Goal: Information Seeking & Learning: Check status

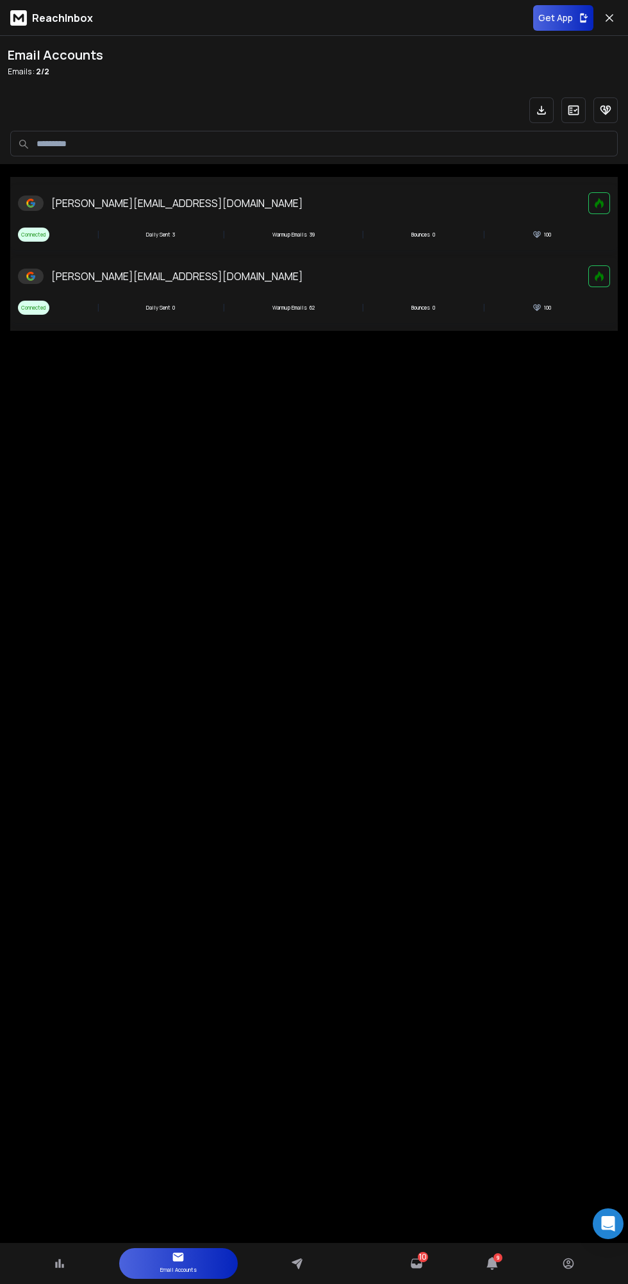
click at [313, 233] on div "Warmup Emails 39" at bounding box center [293, 235] width 42 height 8
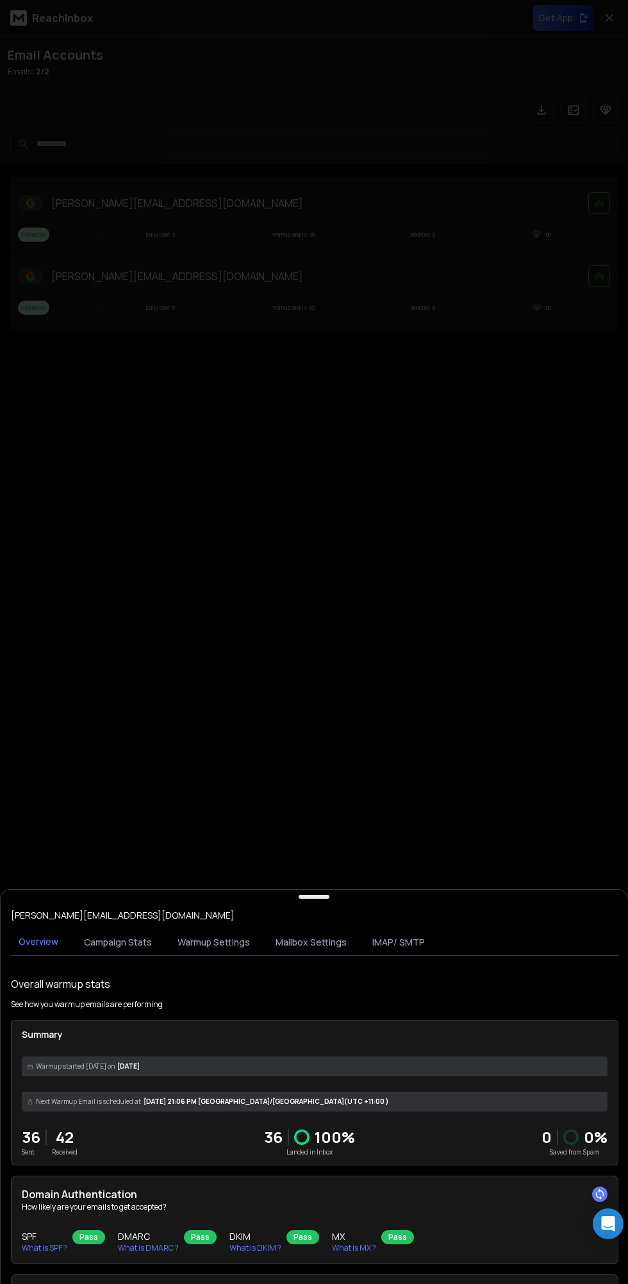
click at [153, 686] on div at bounding box center [314, 642] width 628 height 1284
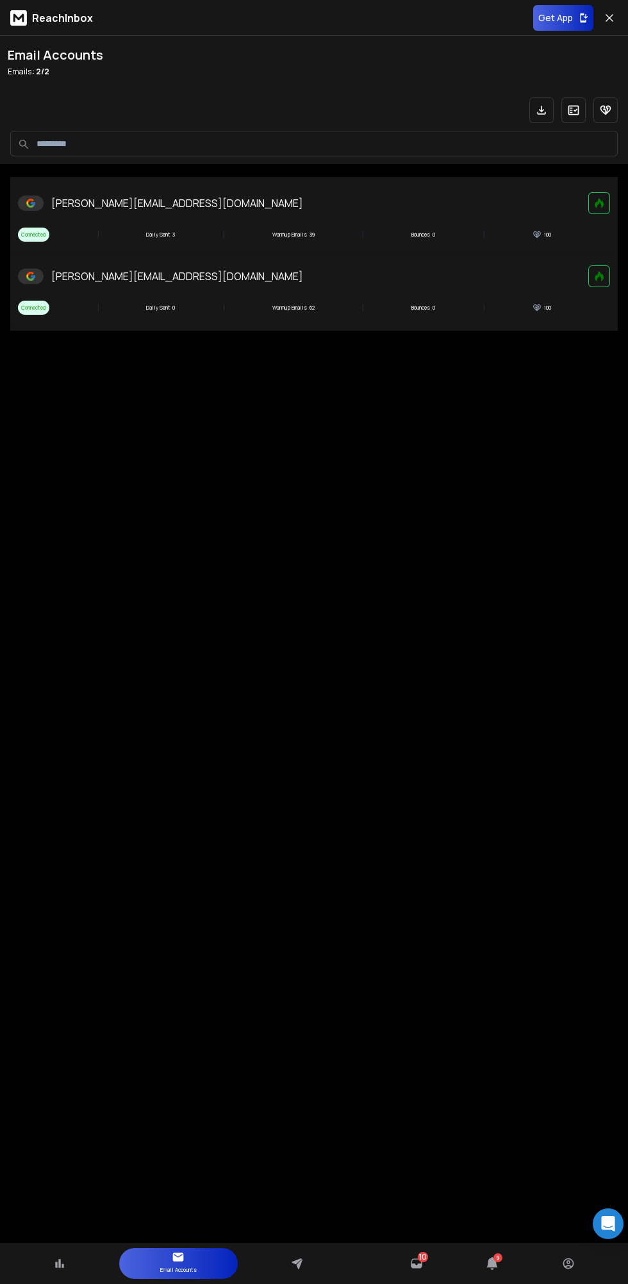
click at [64, 1263] on icon at bounding box center [59, 1263] width 13 height 13
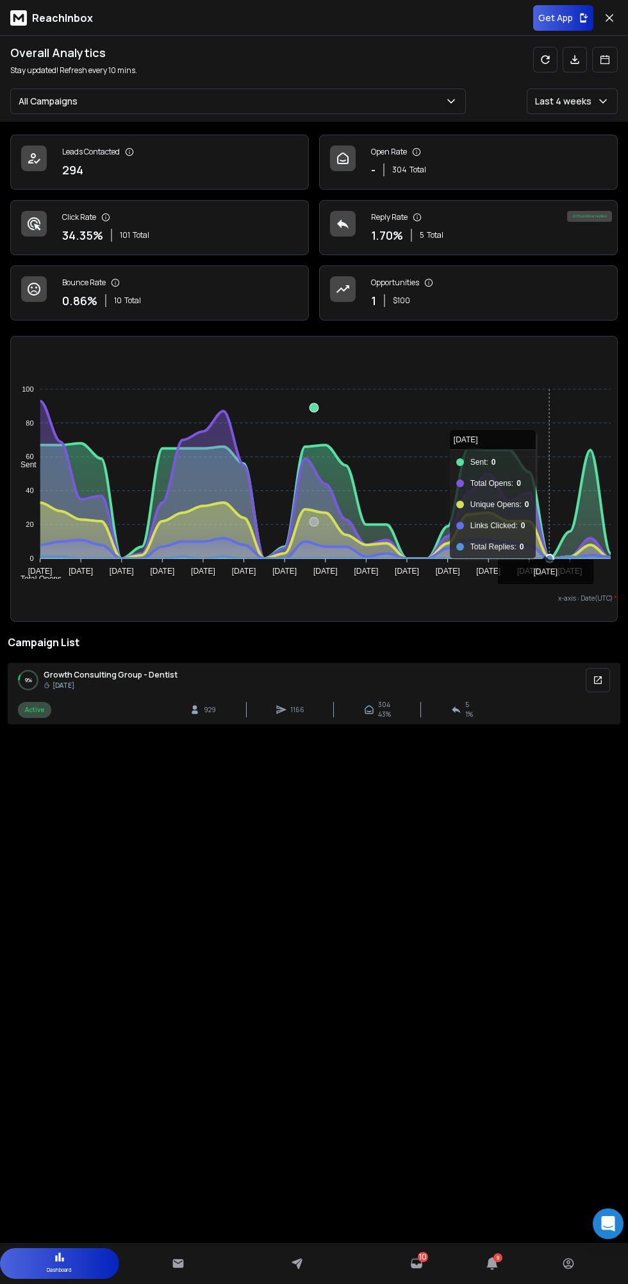
click at [600, 688] on link at bounding box center [598, 680] width 24 height 24
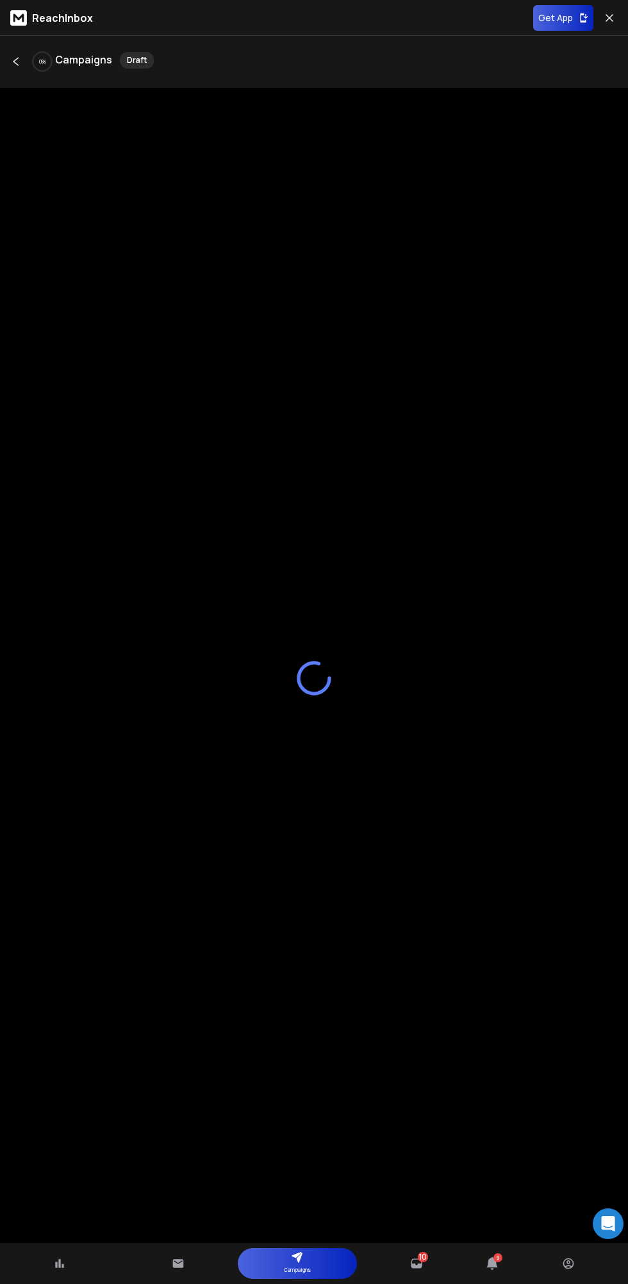
click at [598, 680] on div at bounding box center [314, 678] width 628 height 1284
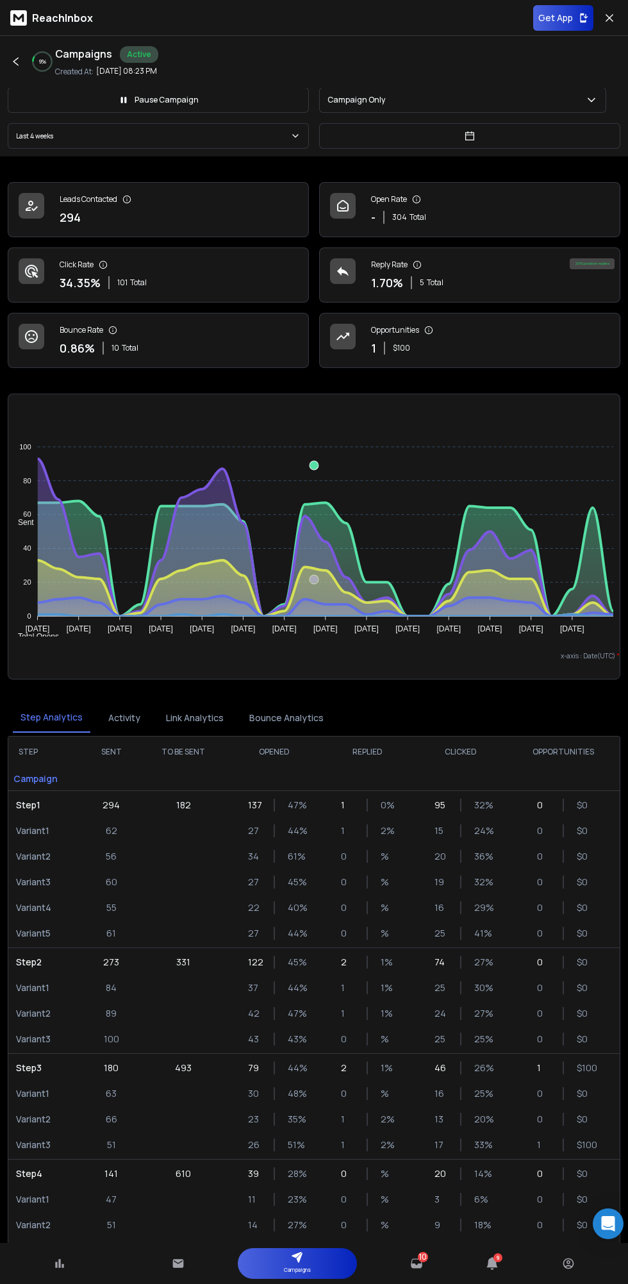
click at [133, 718] on button "Activity" at bounding box center [124, 718] width 47 height 28
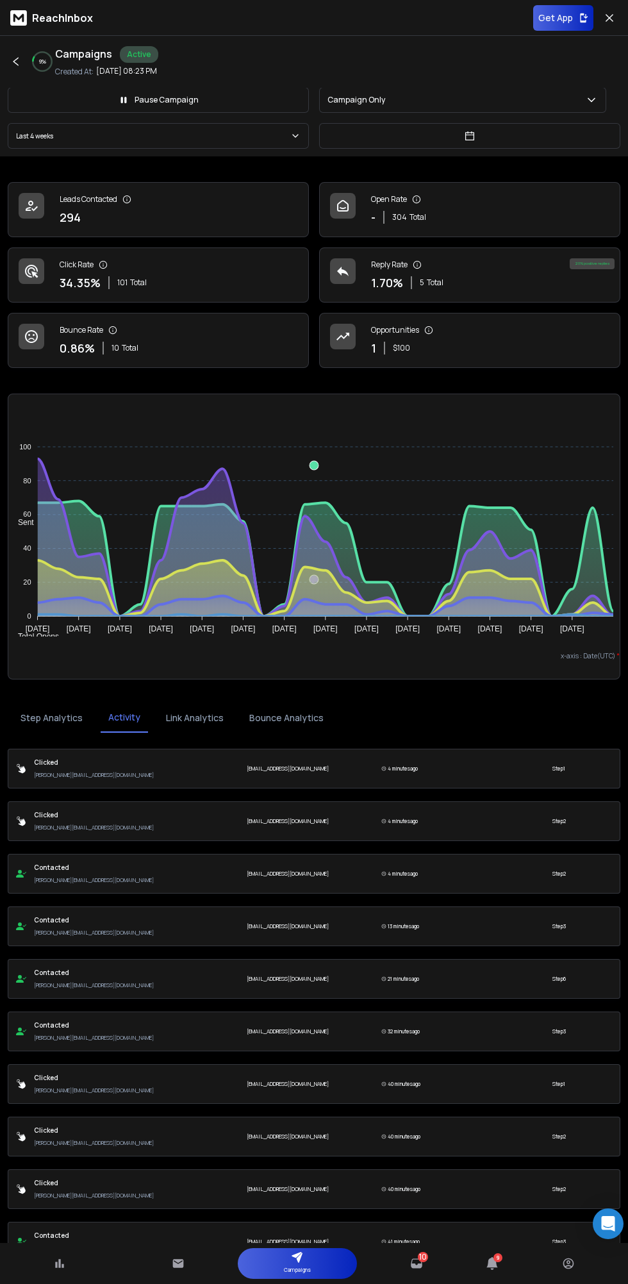
click at [46, 713] on button "Step Analytics" at bounding box center [52, 718] width 78 height 28
